Goal: Task Accomplishment & Management: Manage account settings

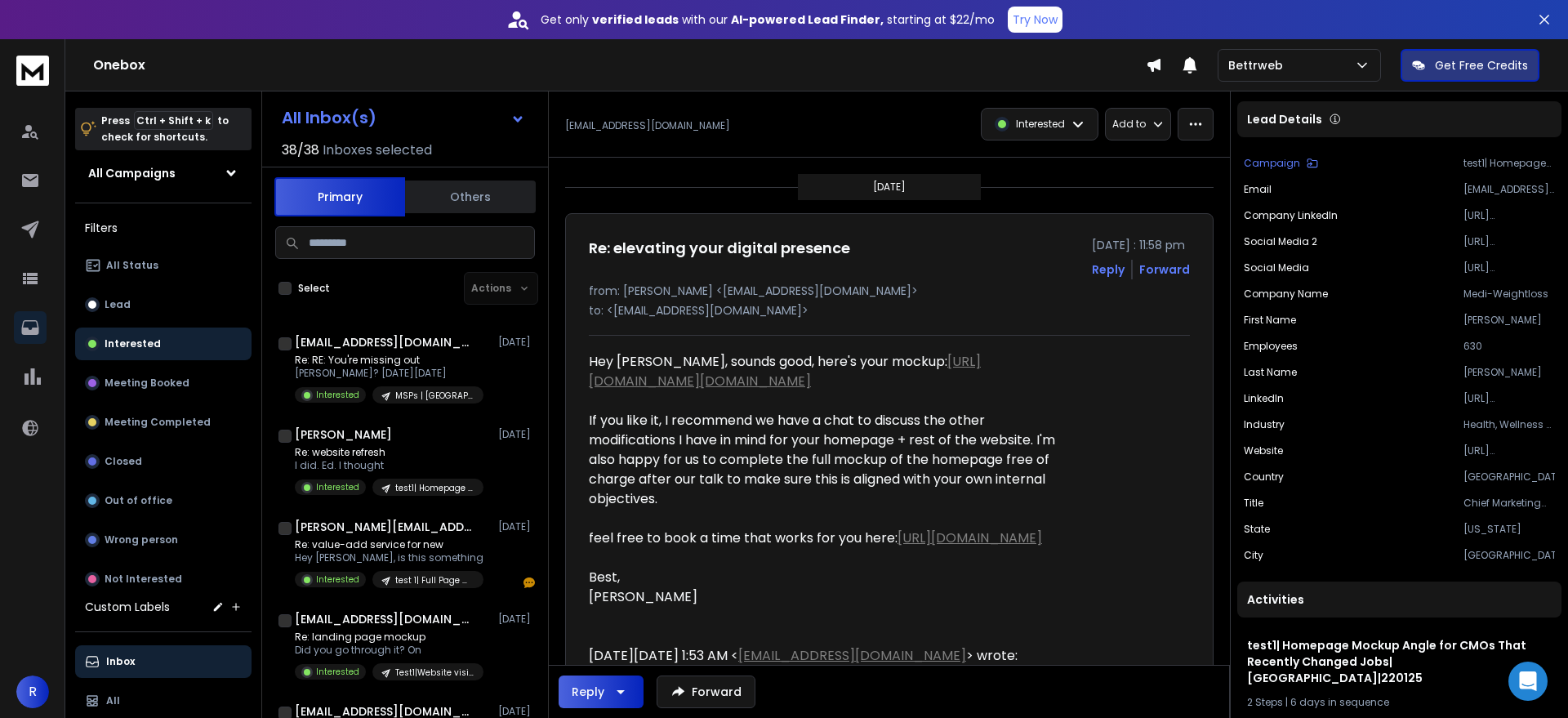
scroll to position [633, 0]
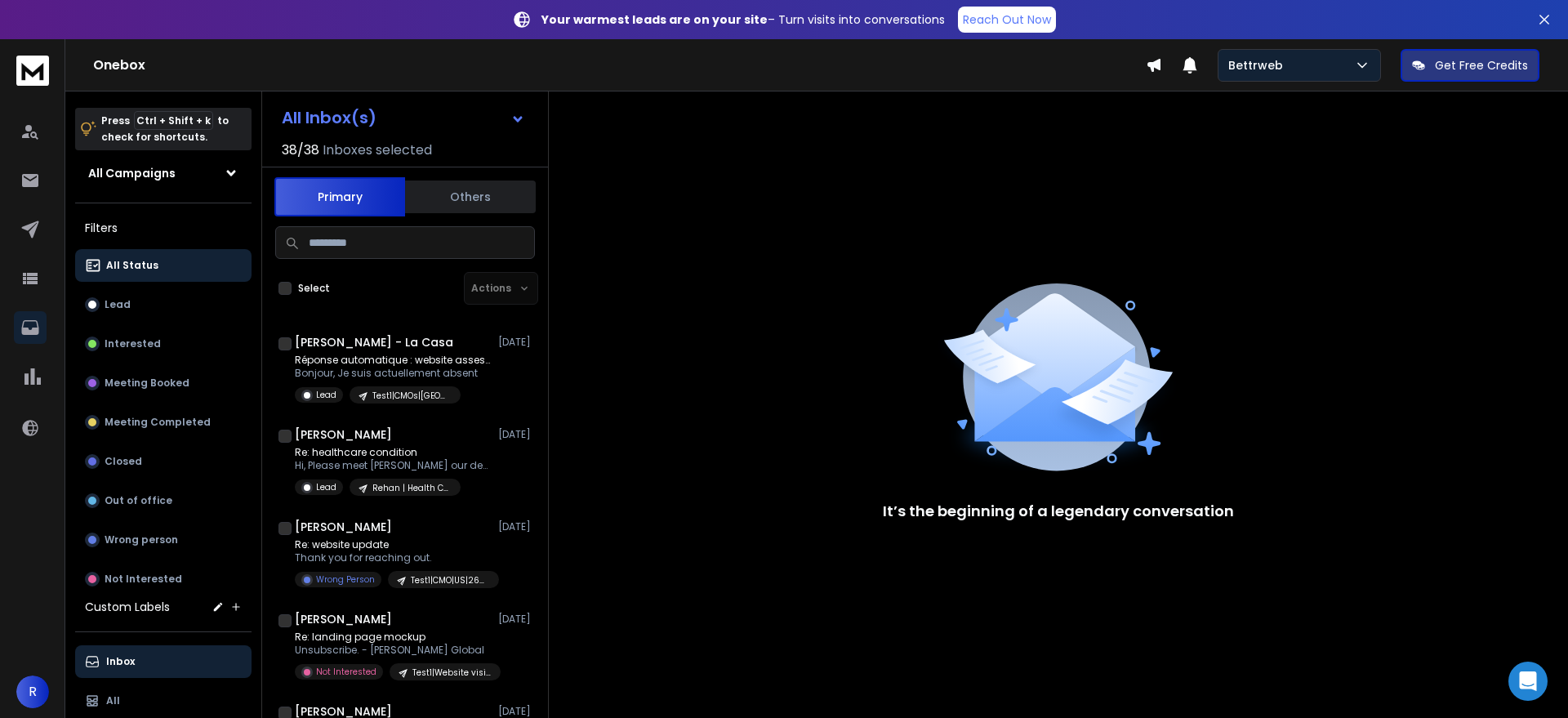
click at [1297, 55] on button "Bettrweb" at bounding box center [1299, 65] width 163 height 33
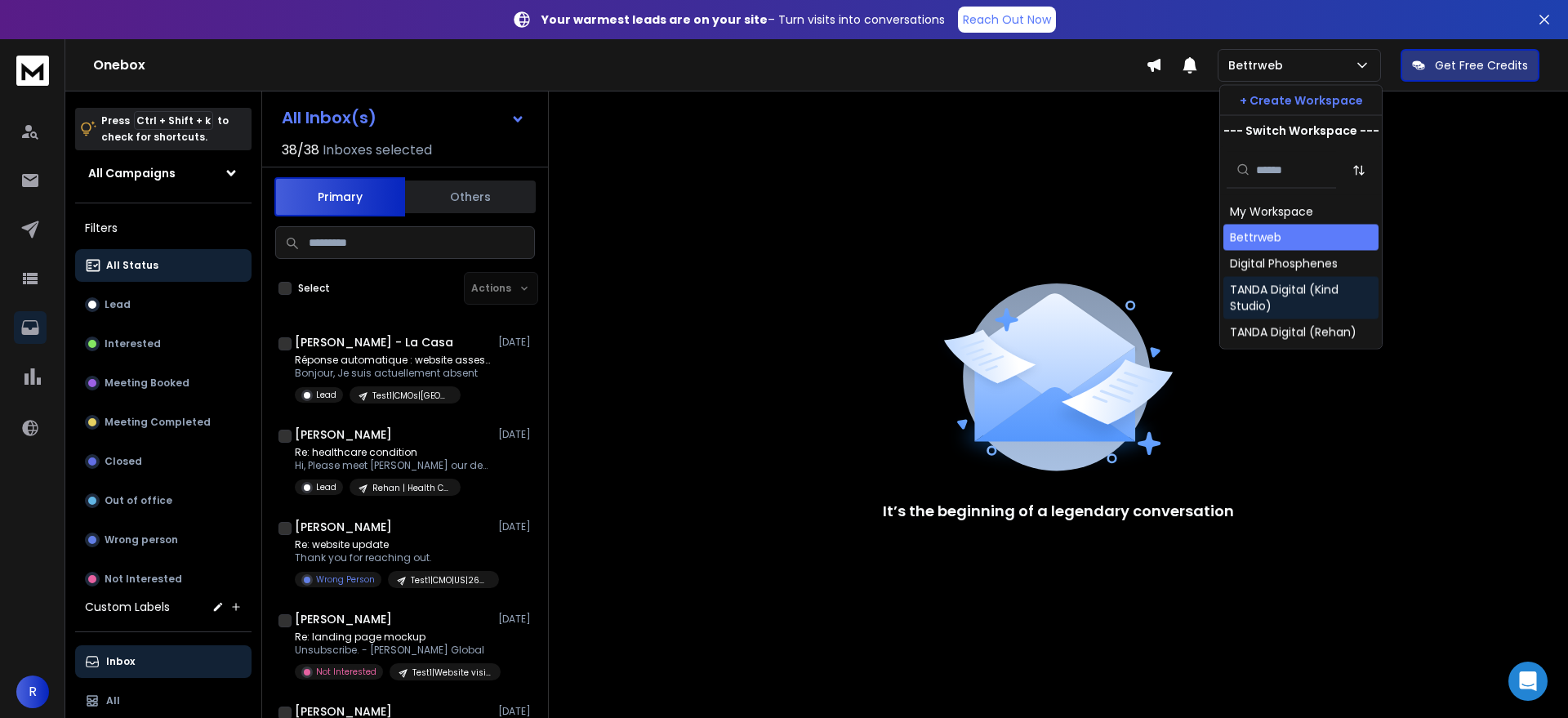
click at [1276, 294] on div "TANDA Digital (Kind Studio)" at bounding box center [1301, 298] width 142 height 33
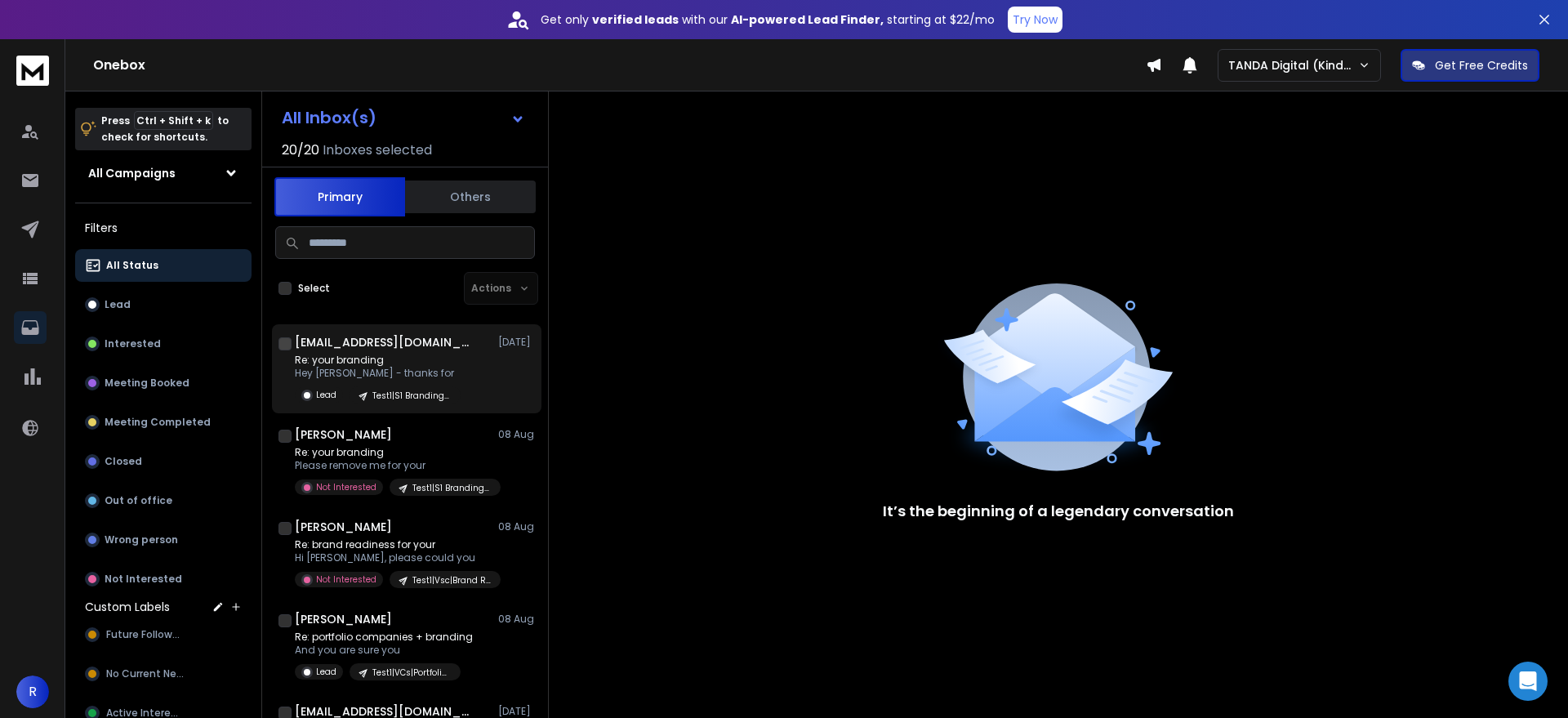
click at [405, 337] on div "amjelde@two.inc 14 Aug" at bounding box center [415, 341] width 240 height 16
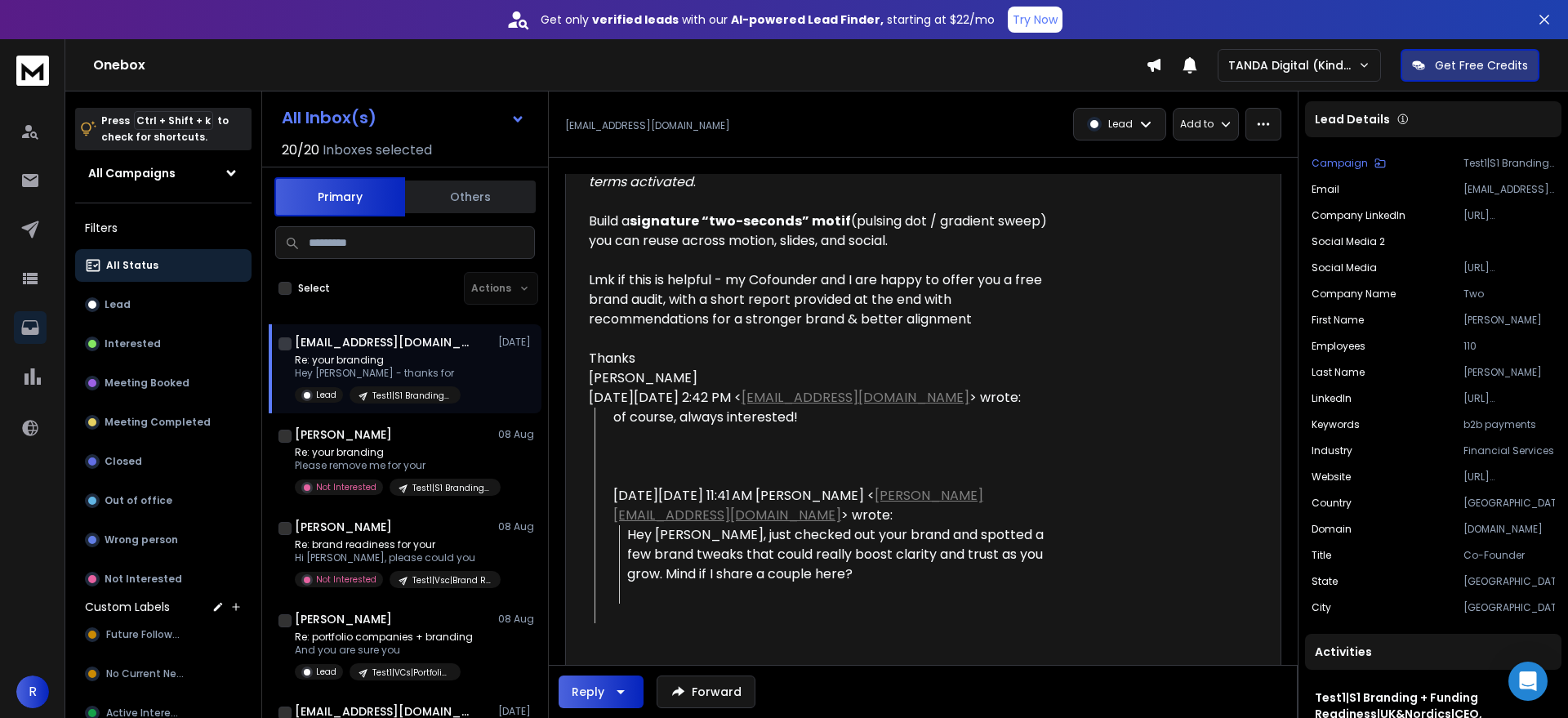
scroll to position [586, 0]
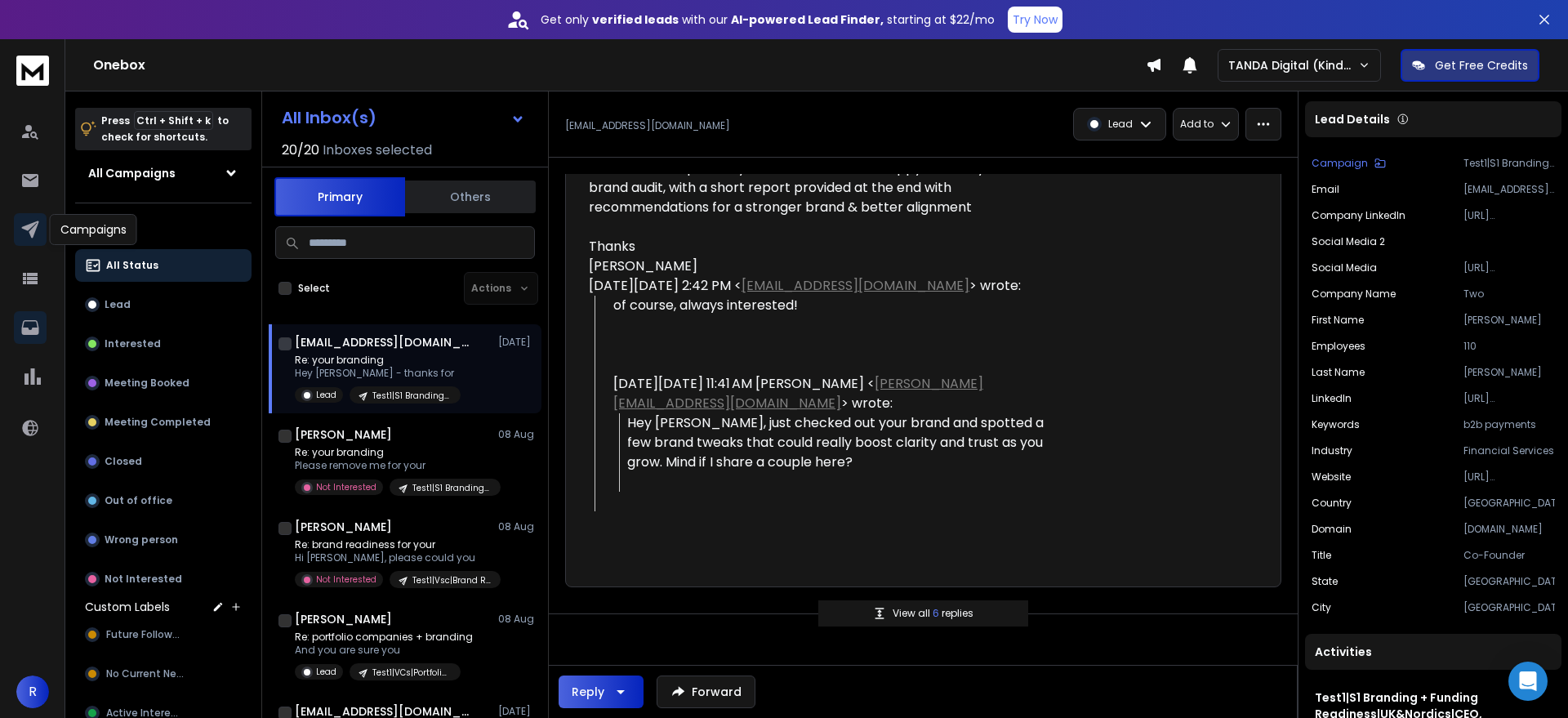
click at [32, 225] on icon at bounding box center [30, 229] width 17 height 17
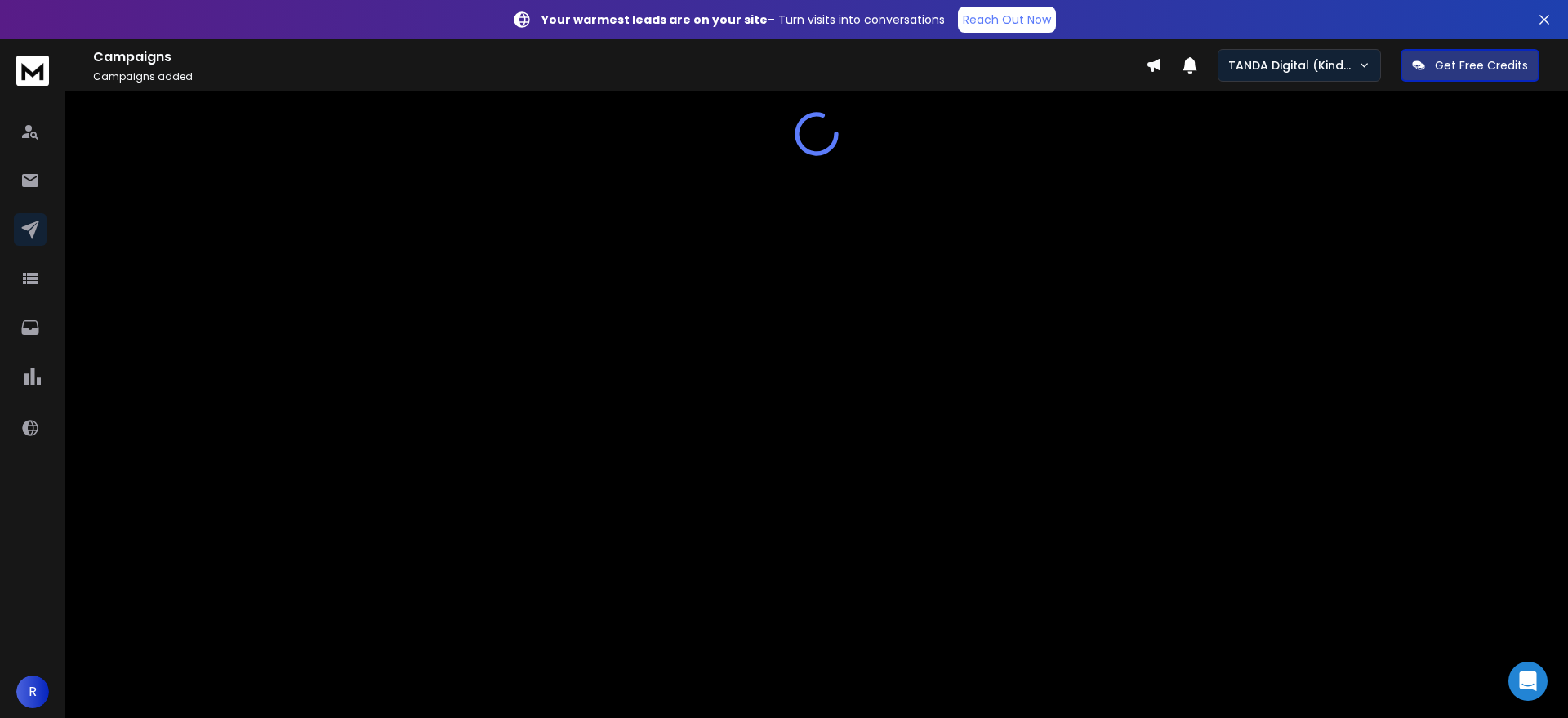
click at [1293, 57] on p "TANDA Digital (Kind Studio)" at bounding box center [1293, 65] width 130 height 16
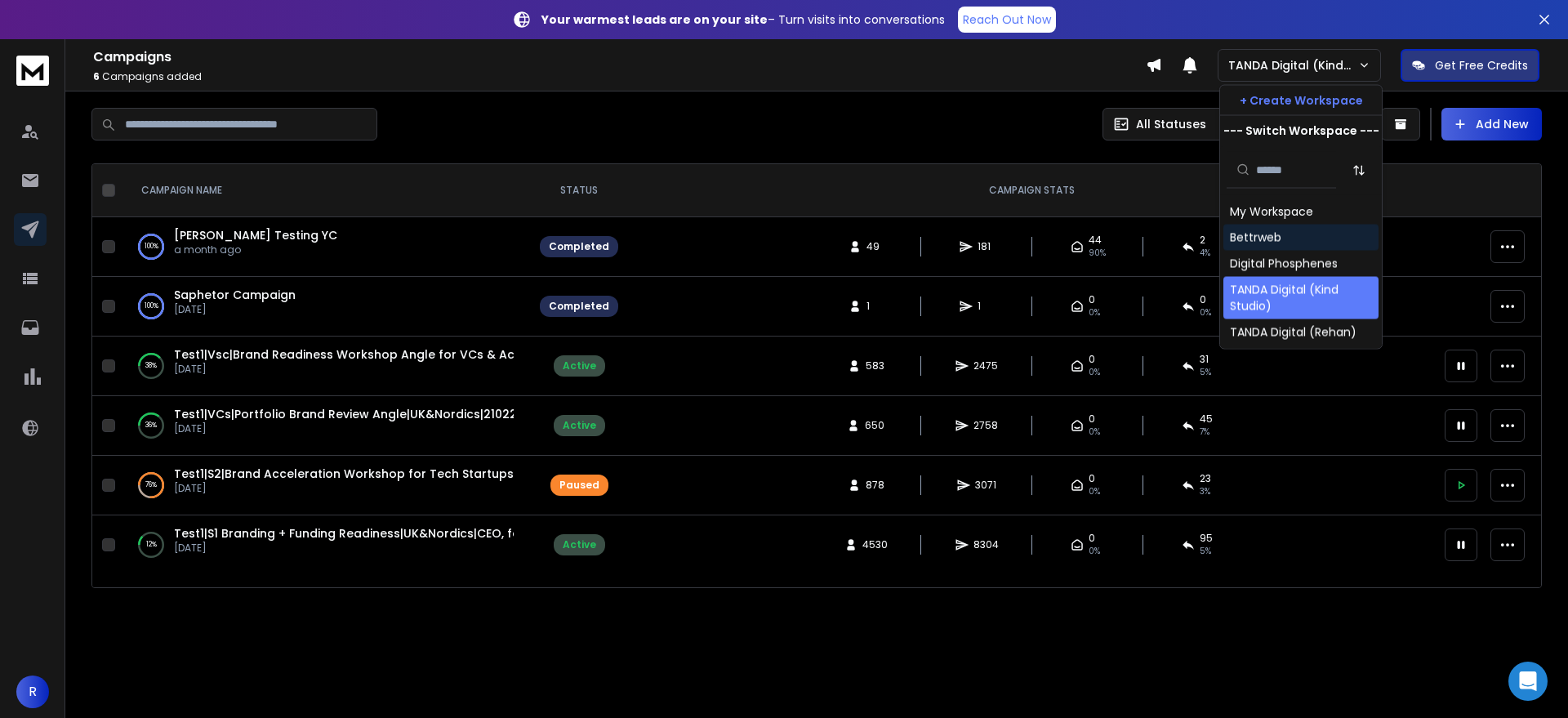
click at [1300, 234] on div "Bettrweb" at bounding box center [1300, 238] width 155 height 27
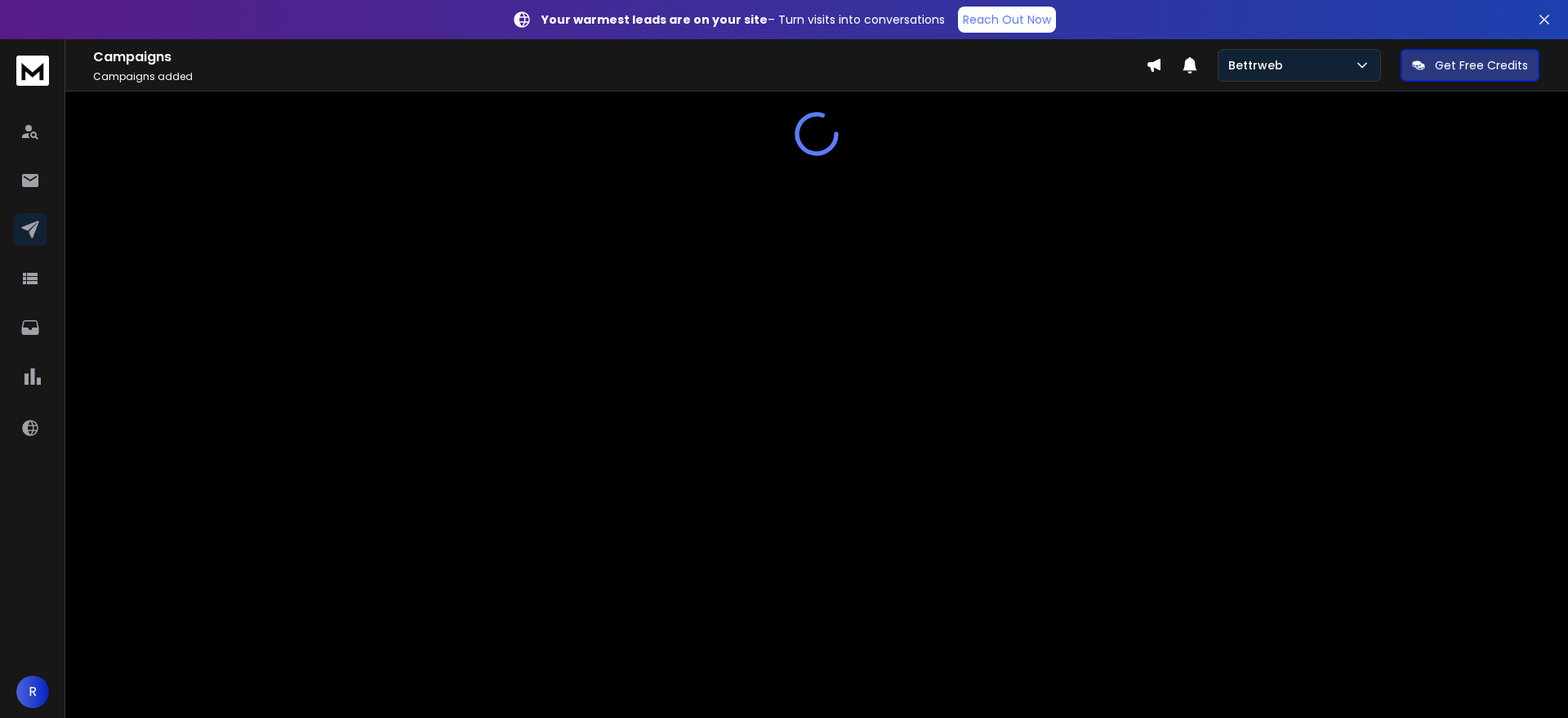
click at [1292, 60] on div "Bettrweb" at bounding box center [1299, 65] width 142 height 16
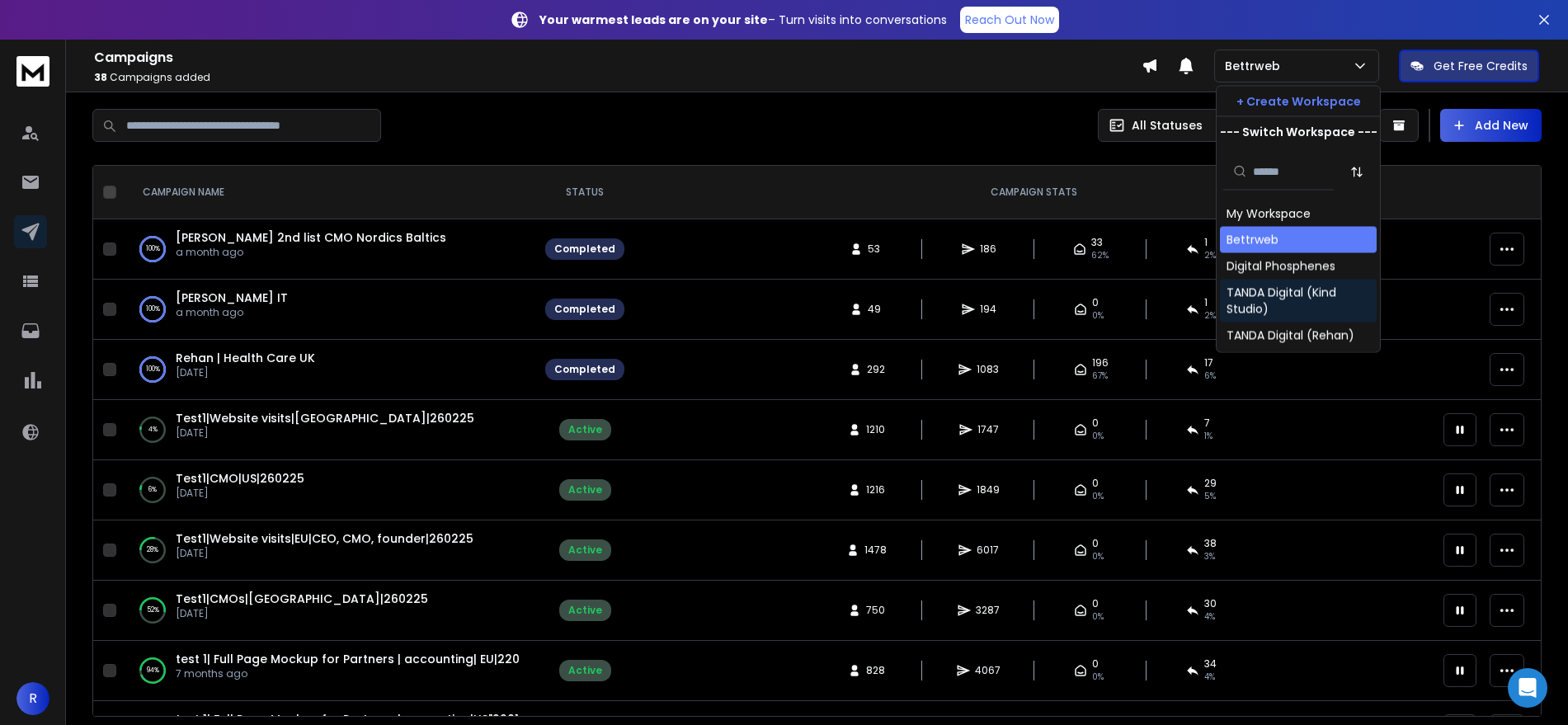
click at [1311, 302] on div "TANDA Digital (Kind Studio)" at bounding box center [1298, 301] width 143 height 33
